Goal: Information Seeking & Learning: Check status

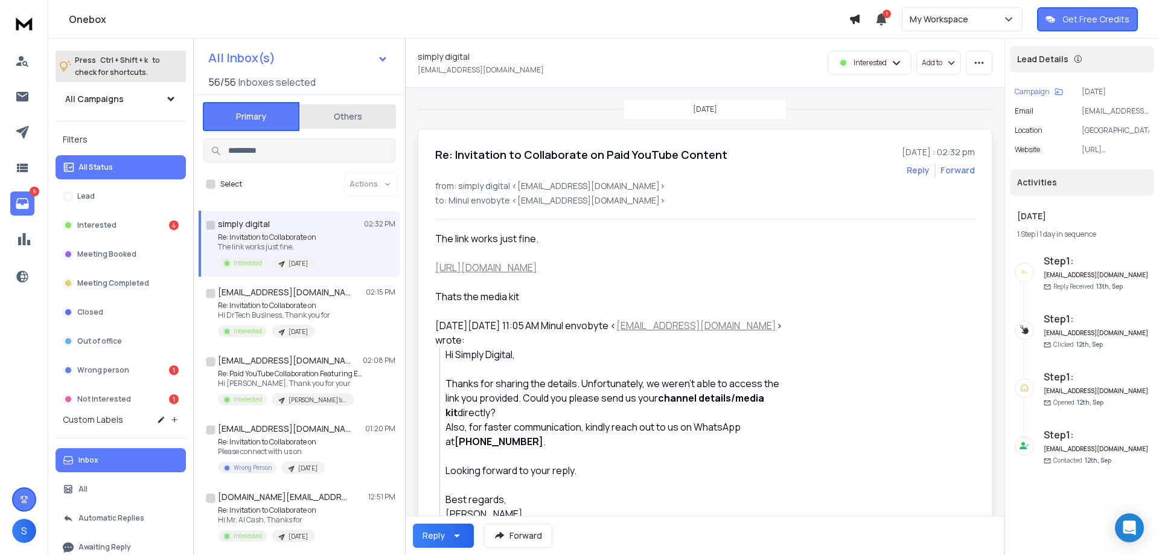
click at [526, 61] on div "simply digital simply digital [EMAIL_ADDRESS][DOMAIN_NAME]" at bounding box center [560, 63] width 284 height 24
click at [887, 23] on icon at bounding box center [881, 19] width 12 height 12
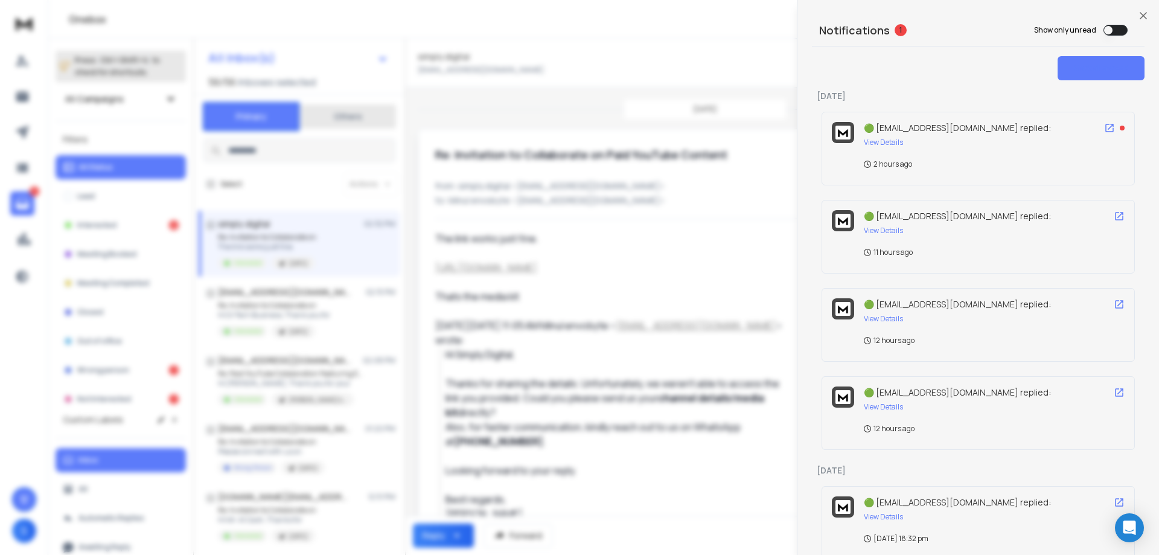
click at [1104, 74] on button "Mark all as read" at bounding box center [1100, 68] width 87 height 24
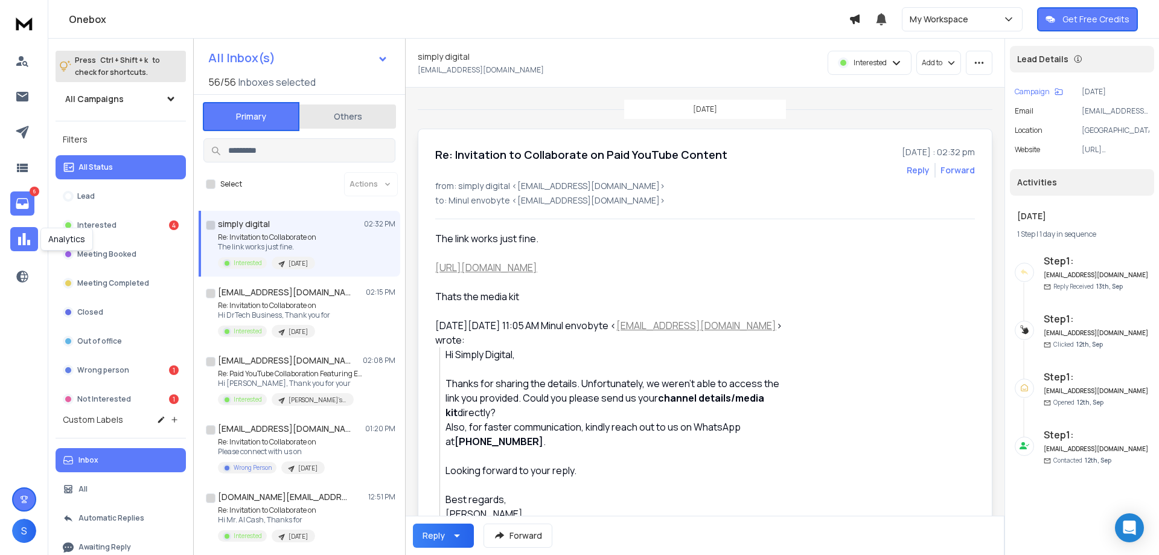
click at [23, 245] on icon at bounding box center [24, 239] width 18 height 18
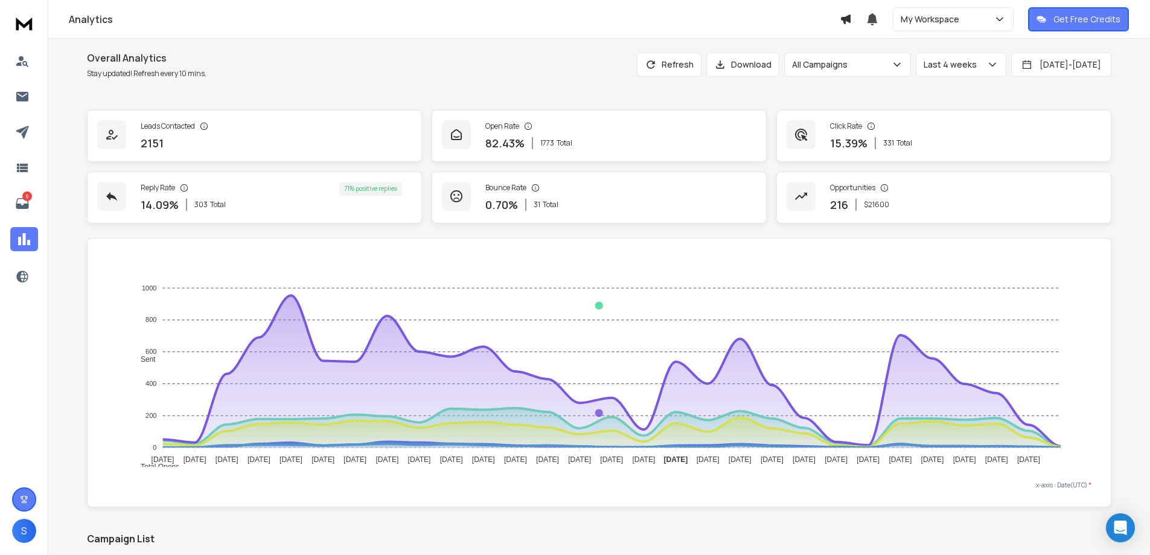
click at [751, 18] on h1 "Analytics" at bounding box center [454, 19] width 771 height 14
click at [393, 56] on div "Overall Analytics Stay updated! Refresh every 10 mins. Refresh Download All Cam…" at bounding box center [599, 65] width 1024 height 28
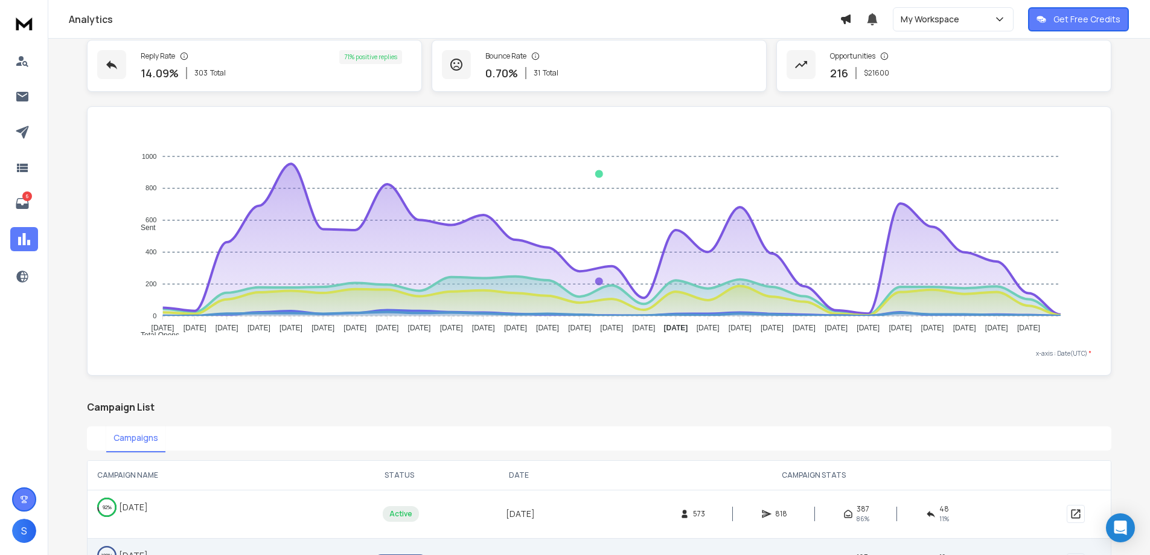
scroll to position [422, 0]
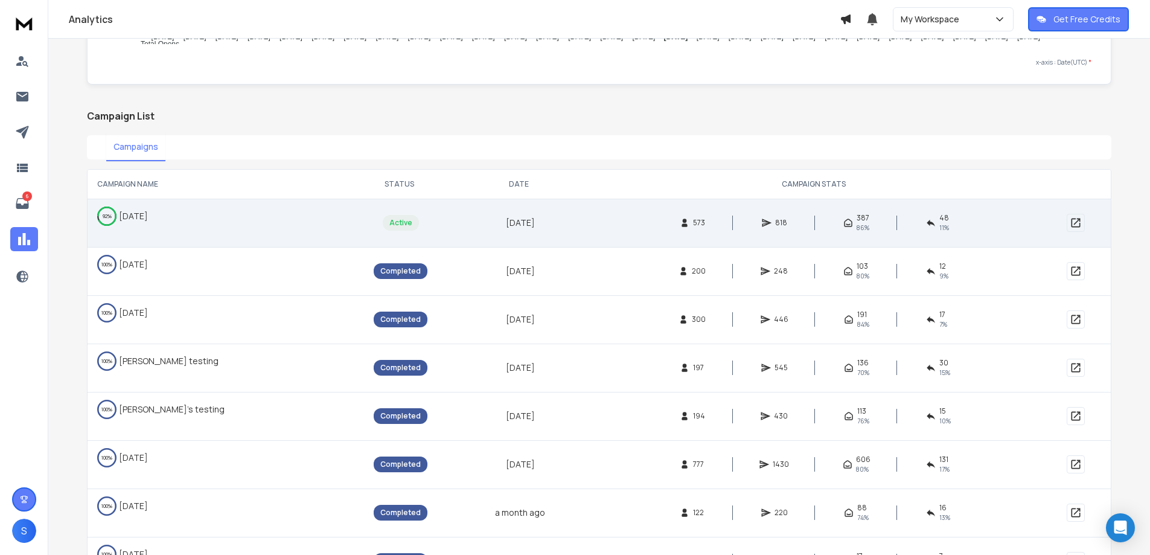
click at [725, 225] on div "573 818 387 86 % 48 11 %" at bounding box center [815, 222] width 302 height 19
click at [171, 223] on td "92 % [DATE]" at bounding box center [184, 216] width 193 height 34
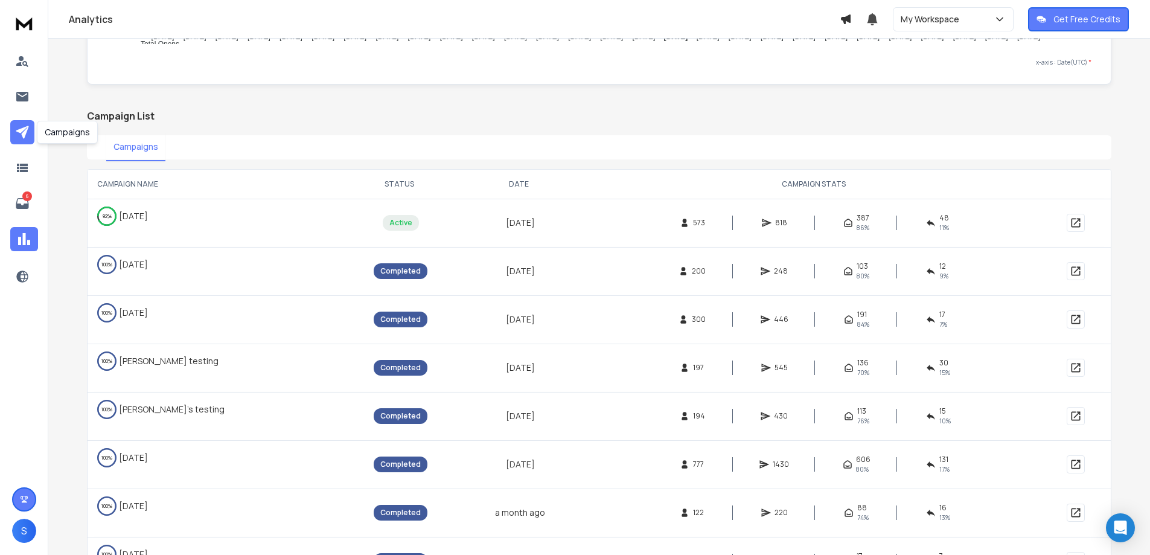
click at [26, 134] on icon at bounding box center [22, 132] width 14 height 14
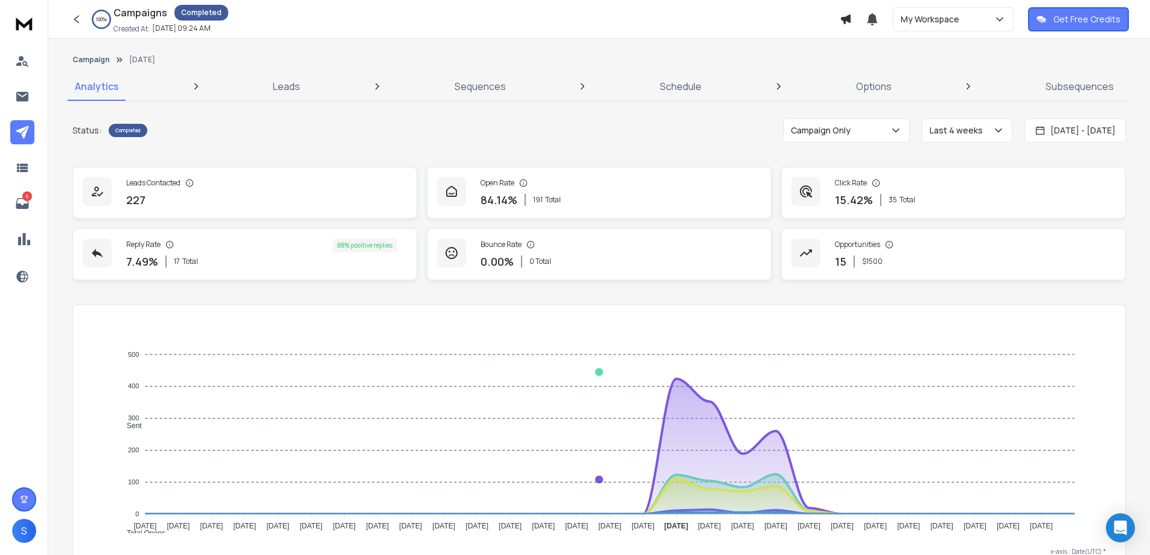
scroll to position [251, 0]
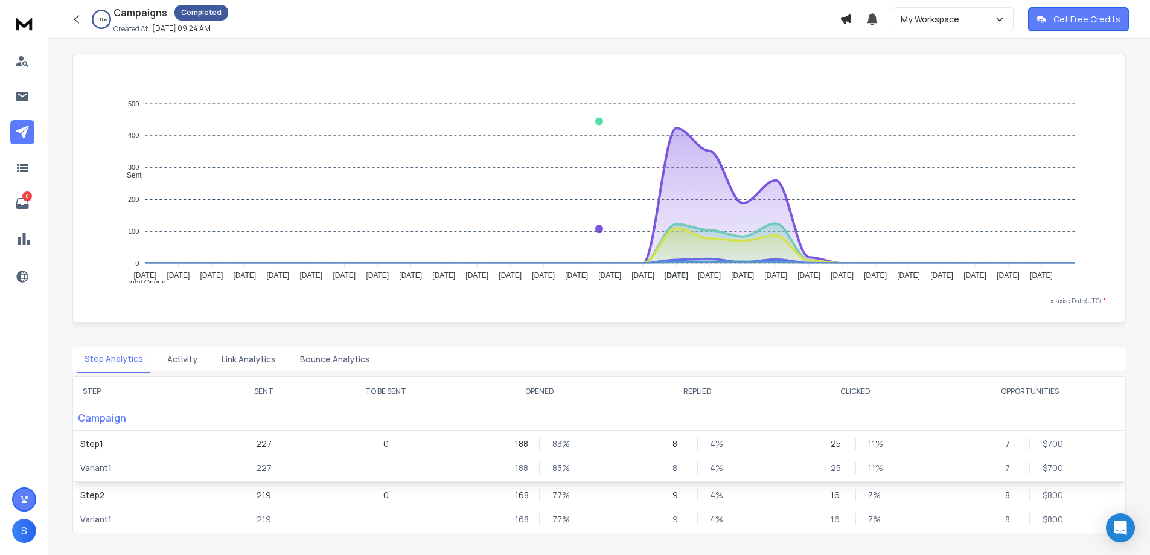
click at [244, 353] on button "Link Analytics" at bounding box center [248, 359] width 69 height 27
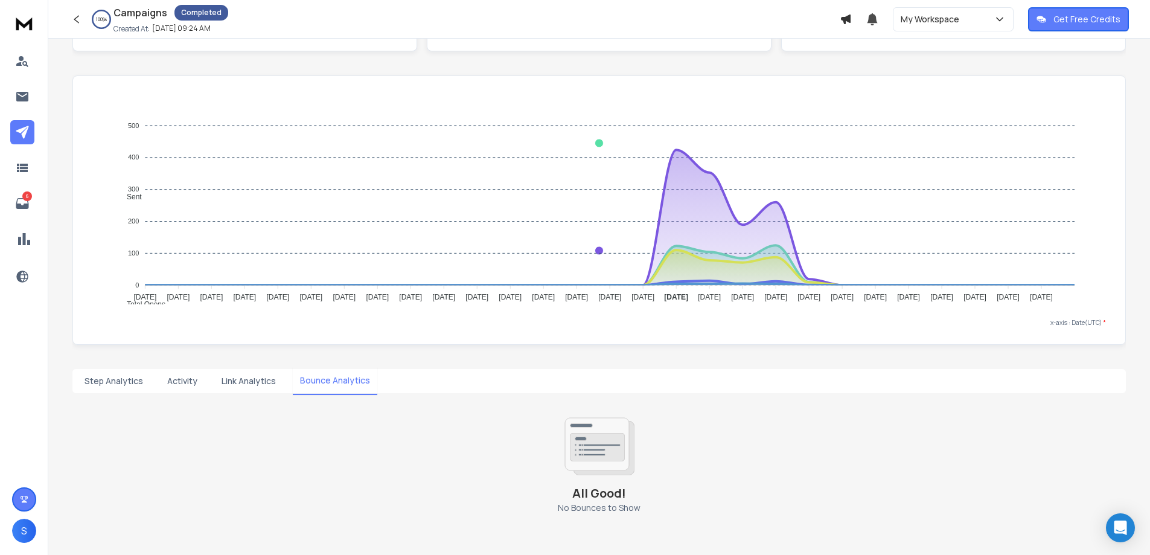
click at [358, 361] on div "Leads Contacted 227 Open Rate 84.14 % 191 Total Click Rate 15.42 % 35 Total Rep…" at bounding box center [598, 238] width 1053 height 600
click at [247, 383] on button "Link Analytics" at bounding box center [248, 381] width 69 height 27
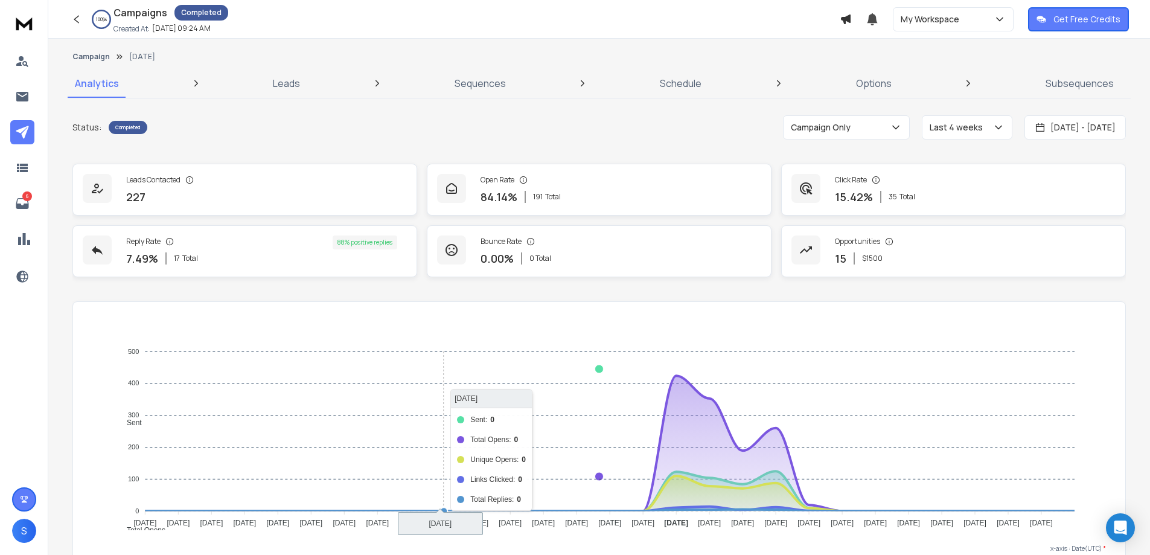
scroll to position [0, 0]
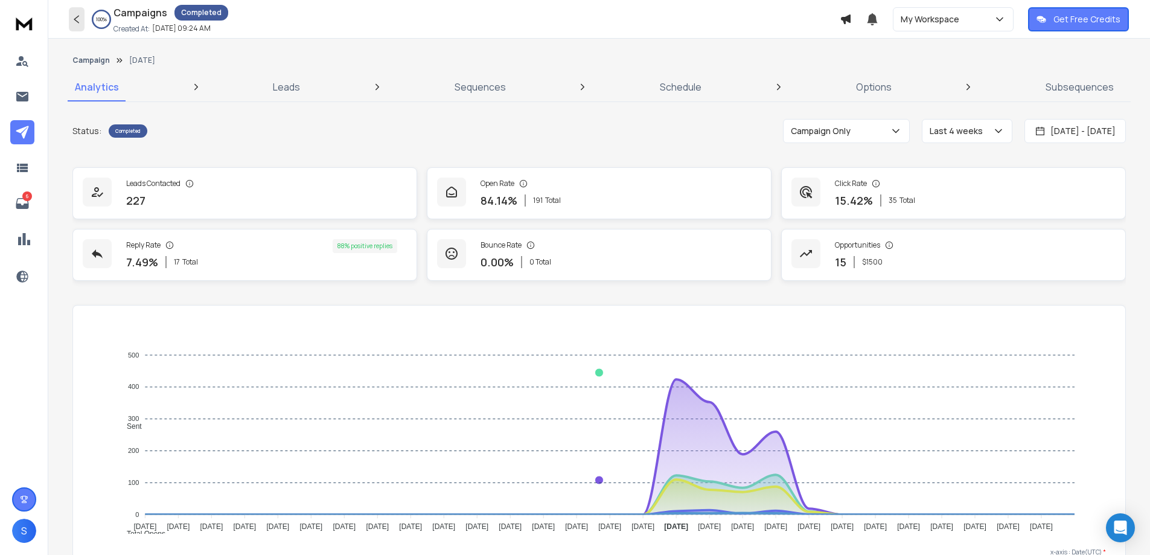
click at [78, 22] on icon at bounding box center [76, 19] width 11 height 11
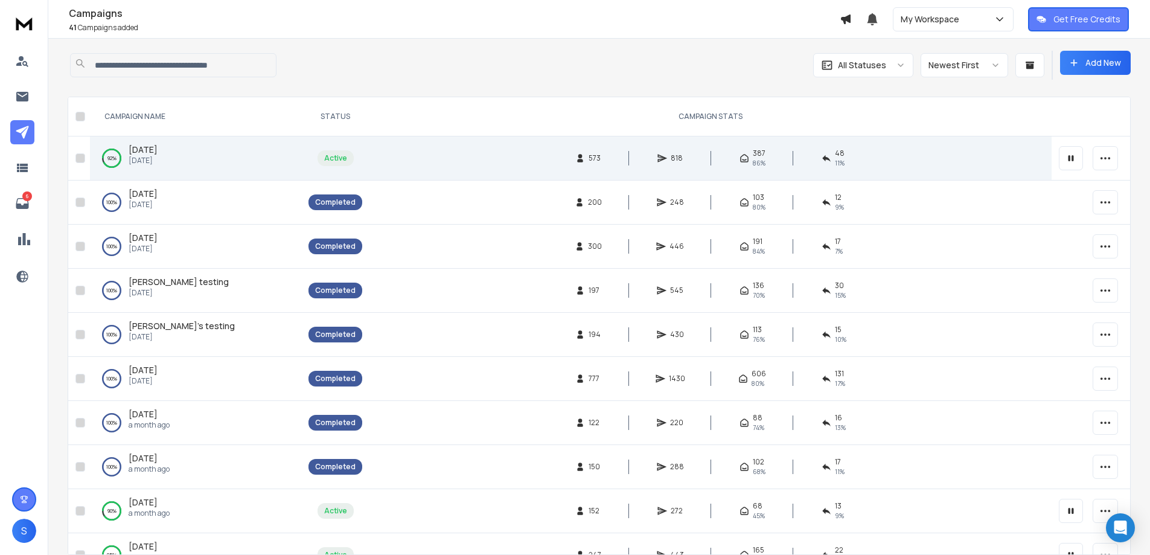
click at [456, 151] on div "573 818 387 86 % 48 11 %" at bounding box center [710, 157] width 667 height 19
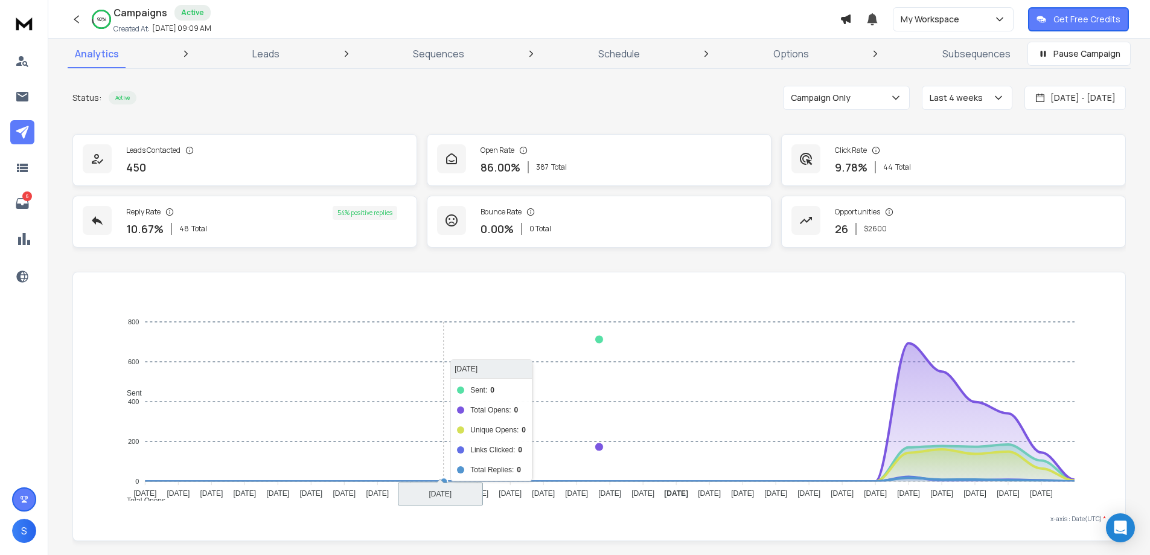
scroll to position [251, 0]
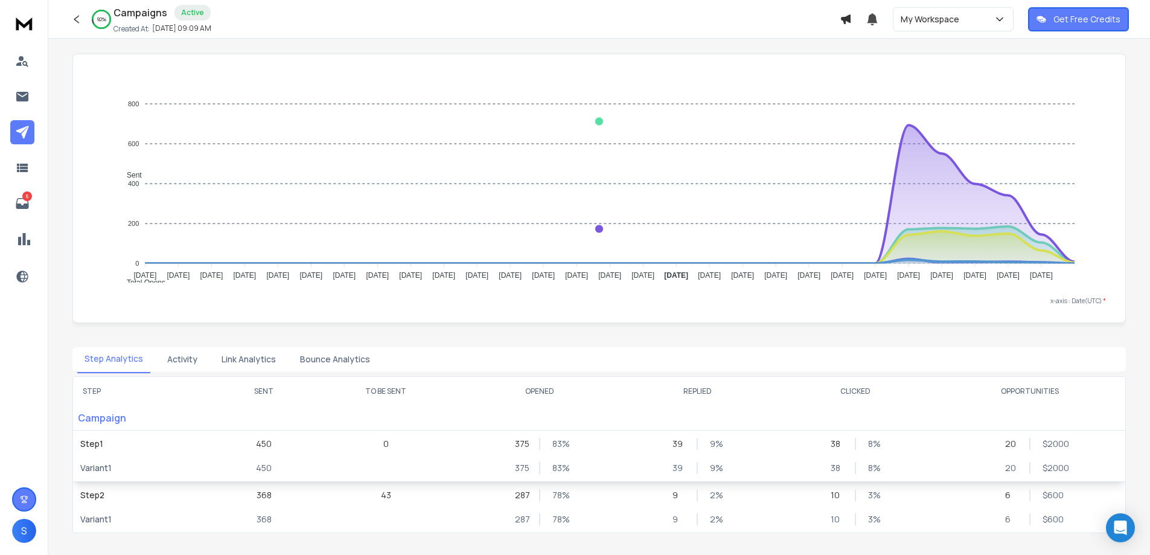
click at [442, 336] on div "Leads Contacted 450 Open Rate 86.00 % 387 Total Click Rate 9.78 % 44 Total Repl…" at bounding box center [598, 227] width 1053 height 622
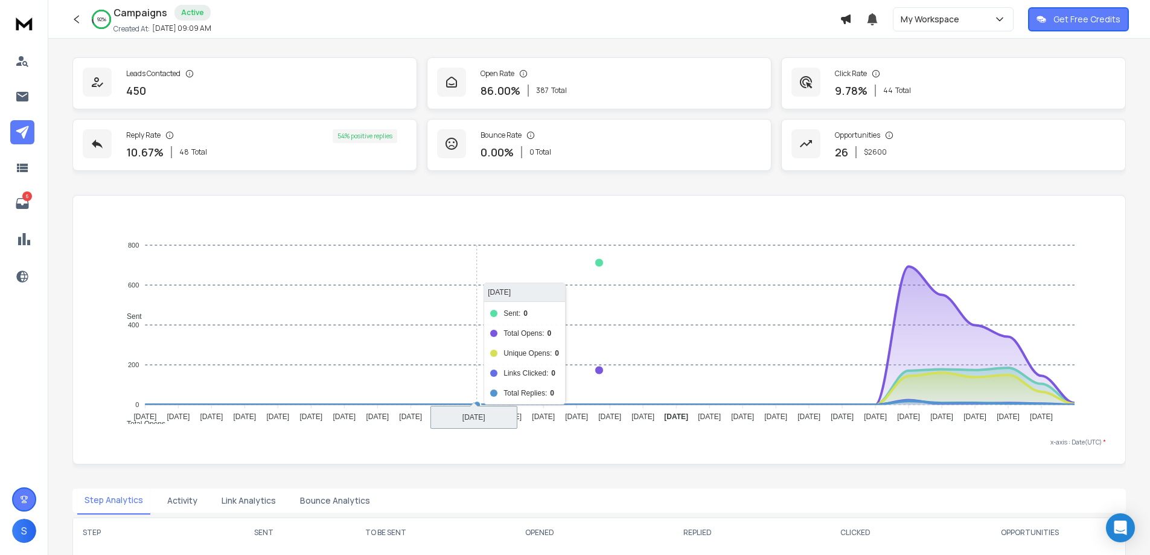
scroll to position [10, 0]
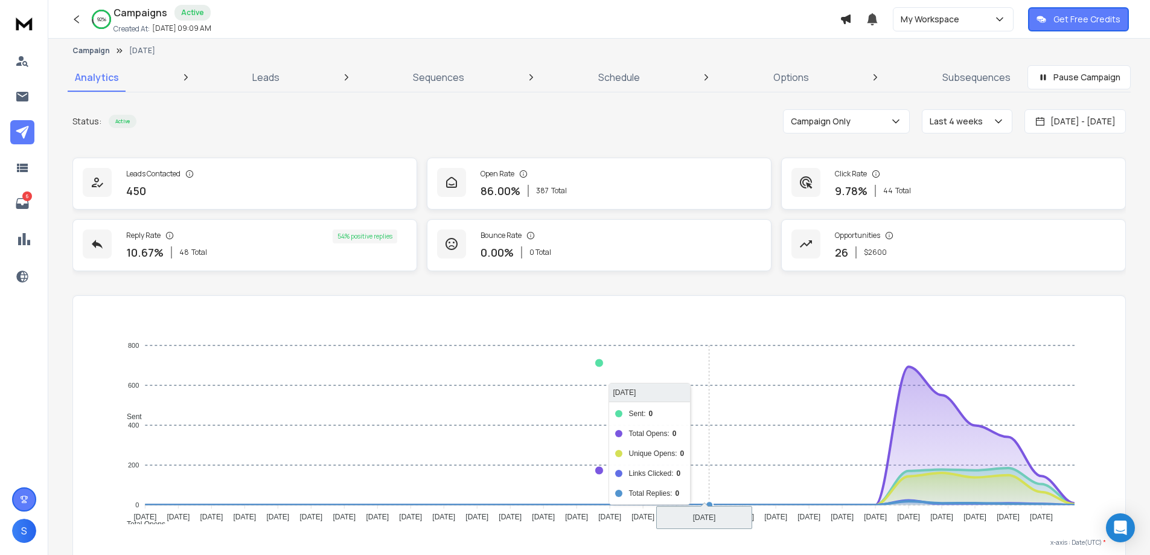
click at [702, 368] on foreignobject "Sent Total Opens Unique Opens Links Clicked Total Replies" at bounding box center [599, 418] width 963 height 211
click at [476, 312] on div "Sent Total Opens Unique Opens Links Clicked Total Replies 800 800 600 600 400 4…" at bounding box center [598, 429] width 1053 height 269
click at [419, 208] on div "Leads Contacted 450 Open Rate 86.00 % 387 Total Click Rate 9.78 % 44 Total Repl…" at bounding box center [598, 214] width 1053 height 113
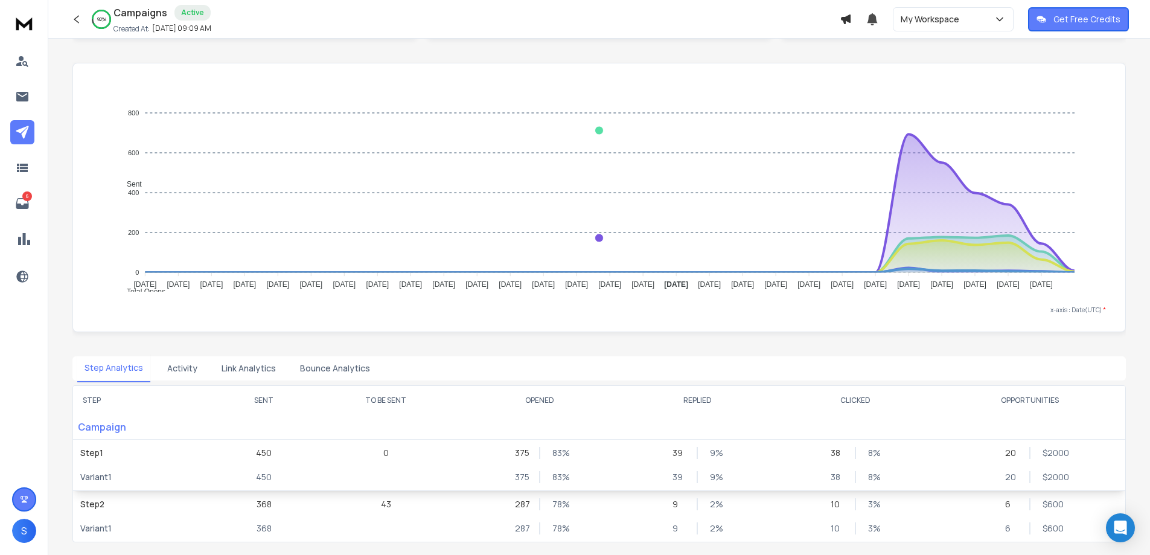
scroll to position [251, 0]
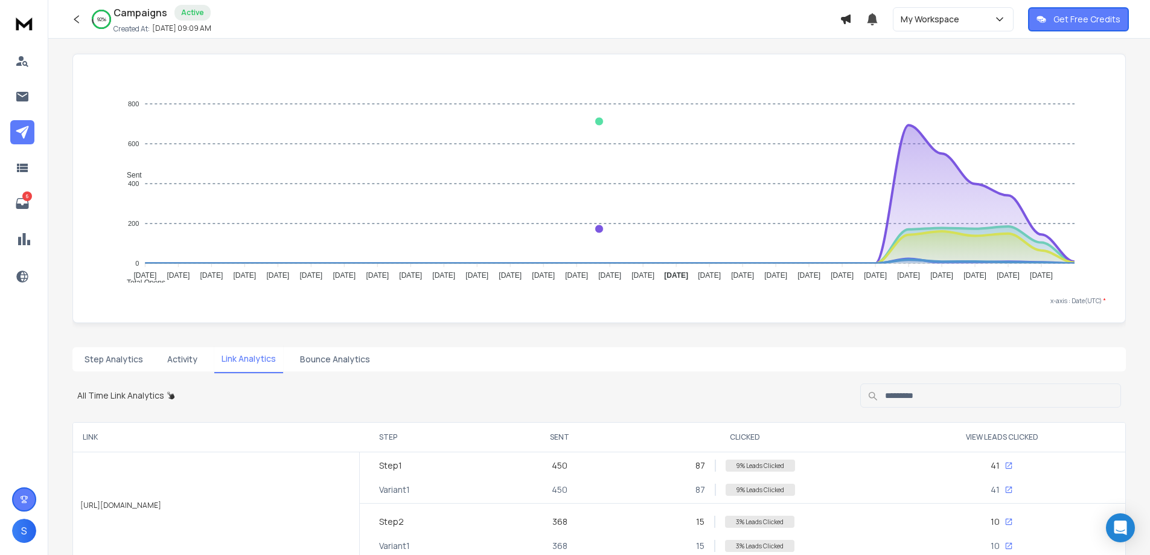
click at [255, 362] on button "Link Analytics" at bounding box center [248, 359] width 69 height 28
click at [170, 365] on button "Activity" at bounding box center [182, 359] width 45 height 27
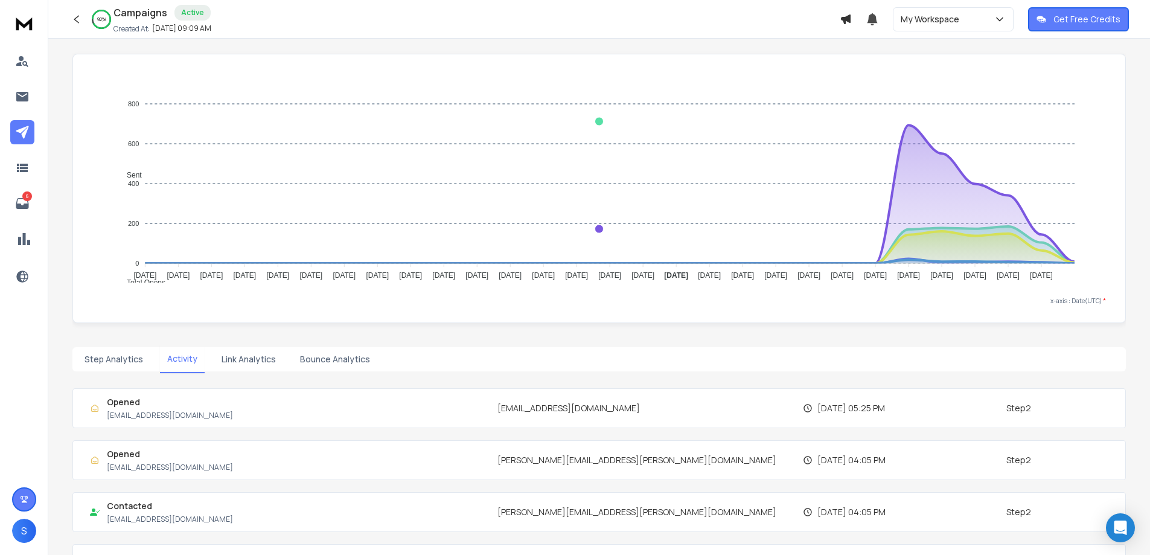
click at [246, 355] on button "Link Analytics" at bounding box center [248, 359] width 69 height 27
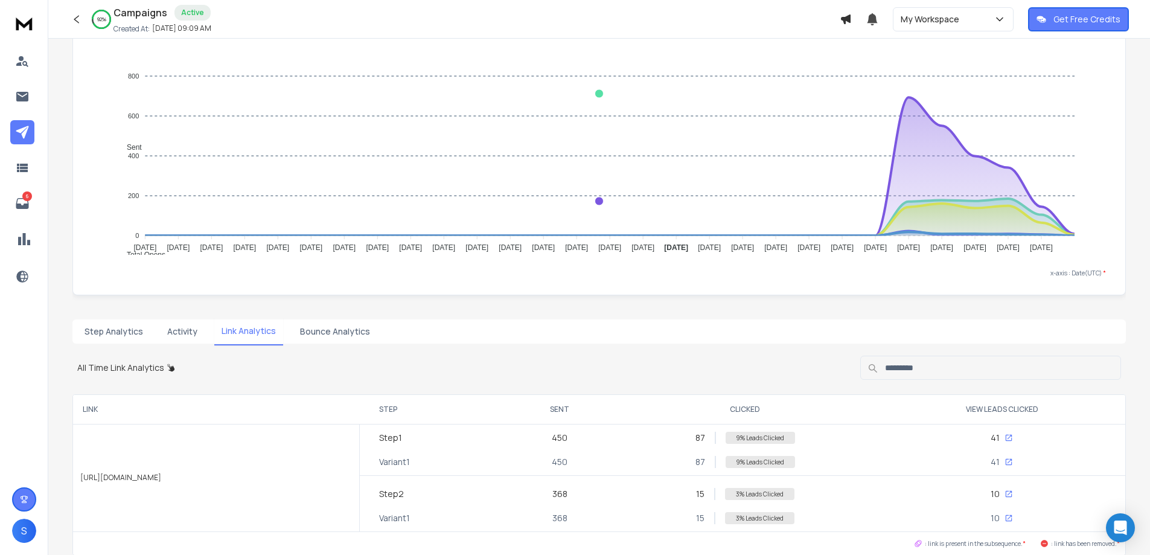
scroll to position [301, 0]
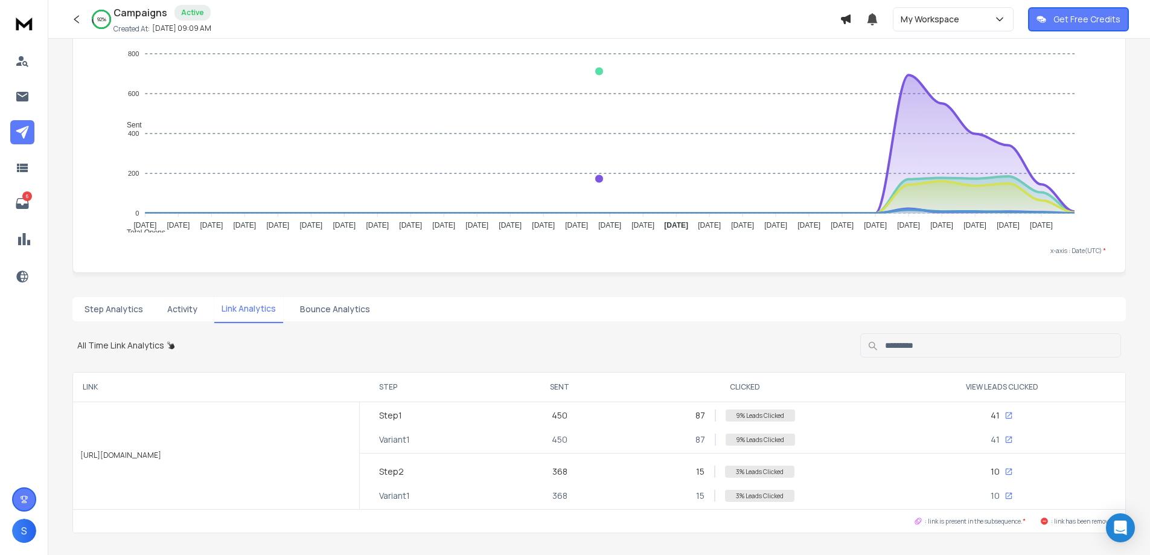
click at [1133, 339] on div "Campaign [DATE] Analytics Leads Sequences Schedule Options Subsequences Pause C…" at bounding box center [598, 145] width 1101 height 817
click at [648, 353] on div "All Time Link Analytics" at bounding box center [598, 345] width 1053 height 24
drag, startPoint x: 67, startPoint y: 348, endPoint x: 242, endPoint y: 337, distance: 175.3
click at [241, 337] on div "Campaign [DATE] Analytics Leads Sequences Schedule Options Subsequences Pause C…" at bounding box center [598, 145] width 1101 height 817
click at [258, 339] on div "All Time Link Analytics" at bounding box center [598, 345] width 1053 height 24
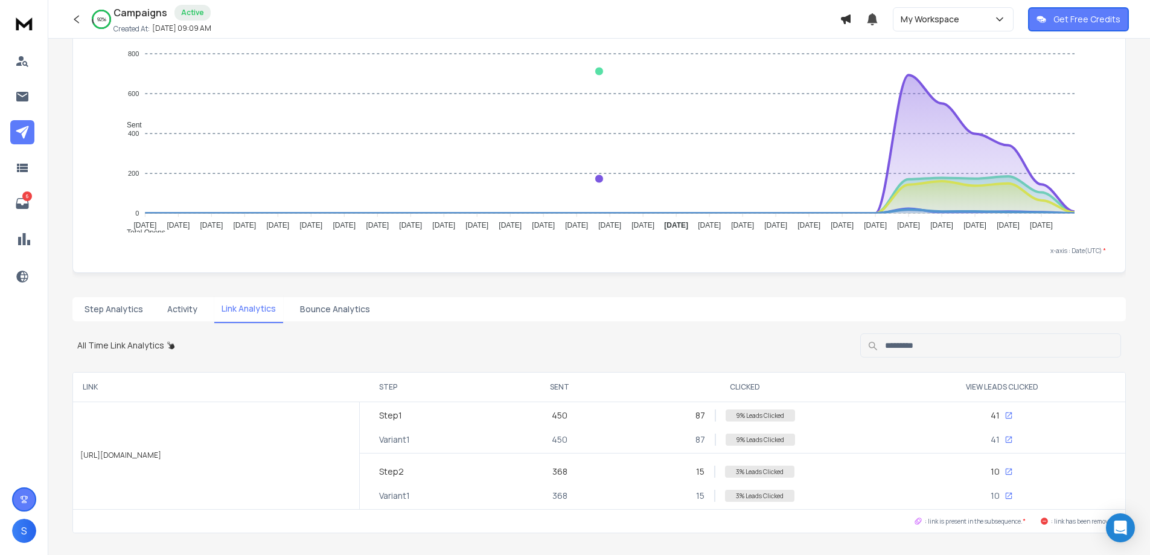
click at [413, 290] on div "Leads Contacted 450 Open Rate 86.00 % 387 Total Click Rate 9.78 % 44 Total Repl…" at bounding box center [598, 202] width 1053 height 672
click at [265, 276] on div "Leads Contacted 450 Open Rate 86.00 % 387 Total Click Rate 9.78 % 44 Total Repl…" at bounding box center [598, 202] width 1053 height 672
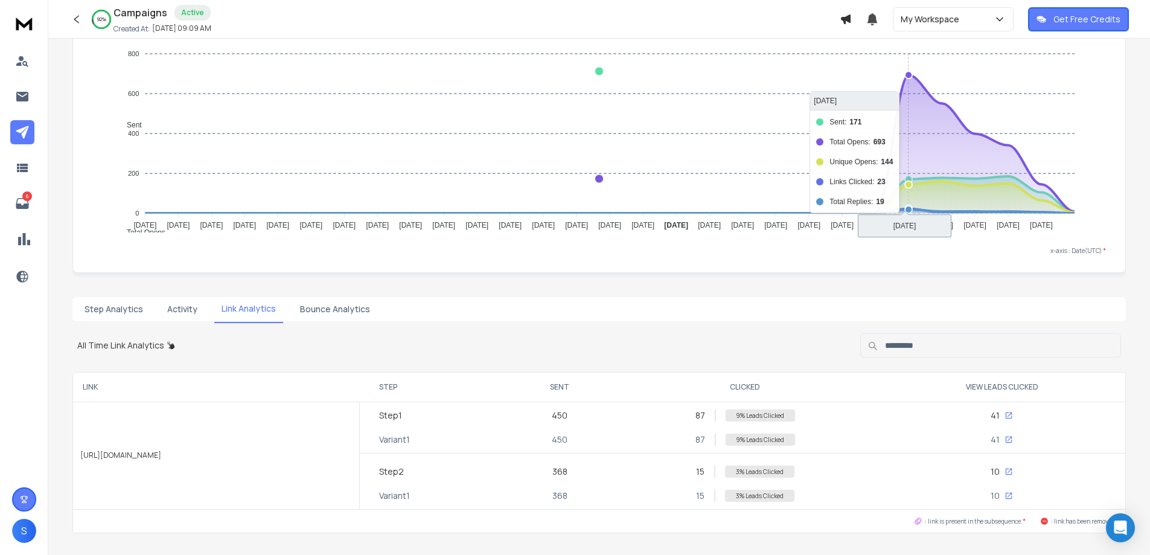
click at [909, 76] on foreignobject "Sent Total Opens Unique Opens Links Clicked Total Replies" at bounding box center [599, 126] width 963 height 211
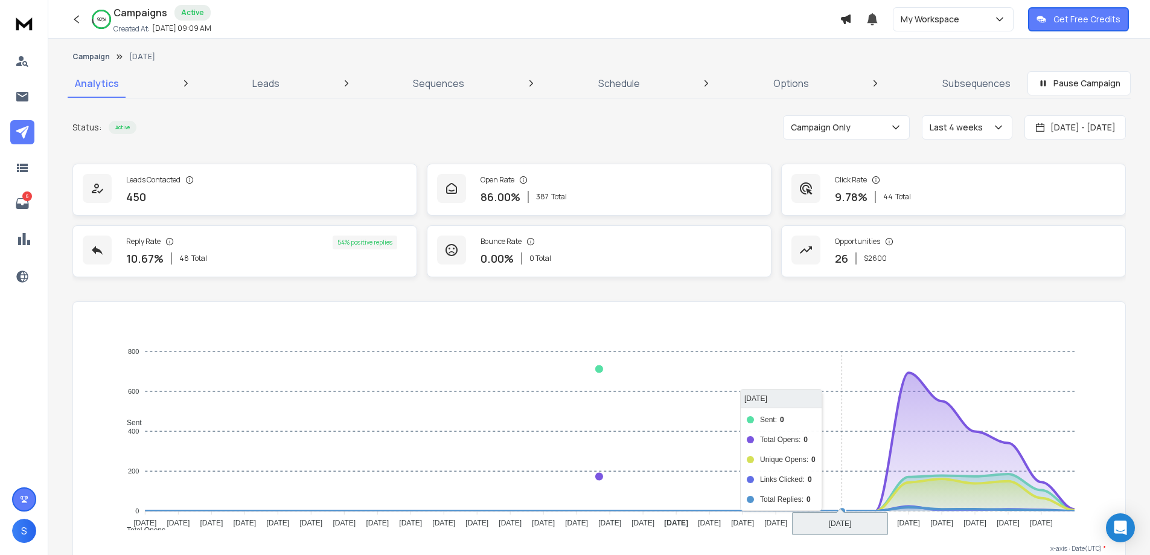
scroll to position [0, 0]
